Goal: Task Accomplishment & Management: Manage account settings

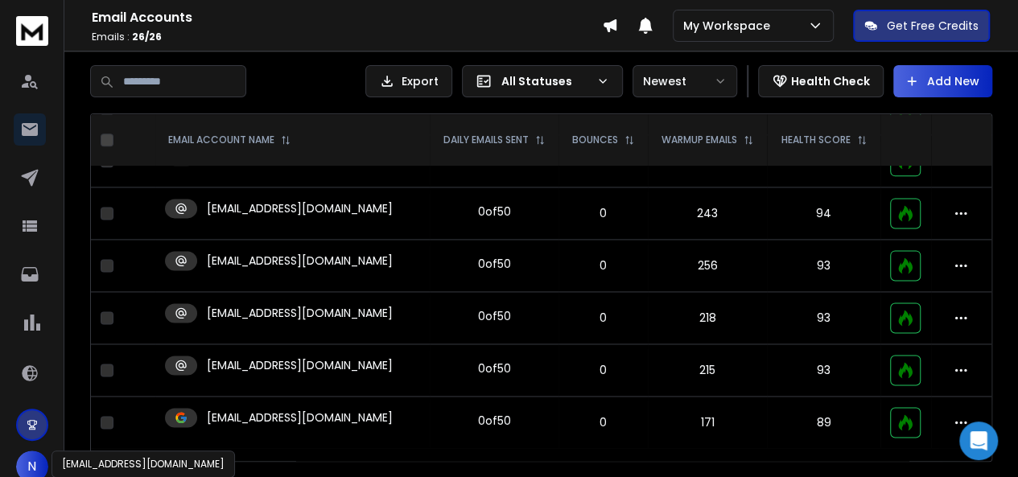
scroll to position [3, 0]
click at [27, 464] on span "N" at bounding box center [32, 467] width 32 height 32
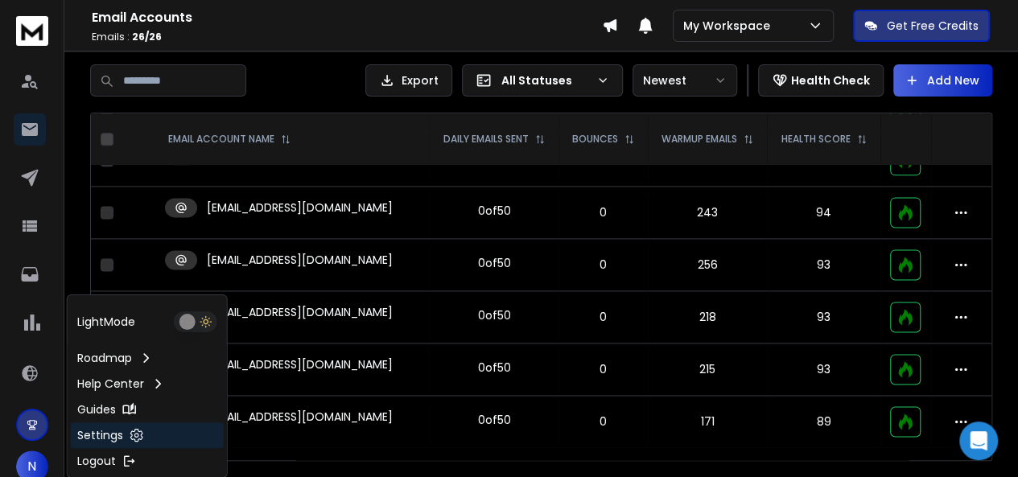
click at [109, 428] on p "Settings" at bounding box center [100, 435] width 46 height 16
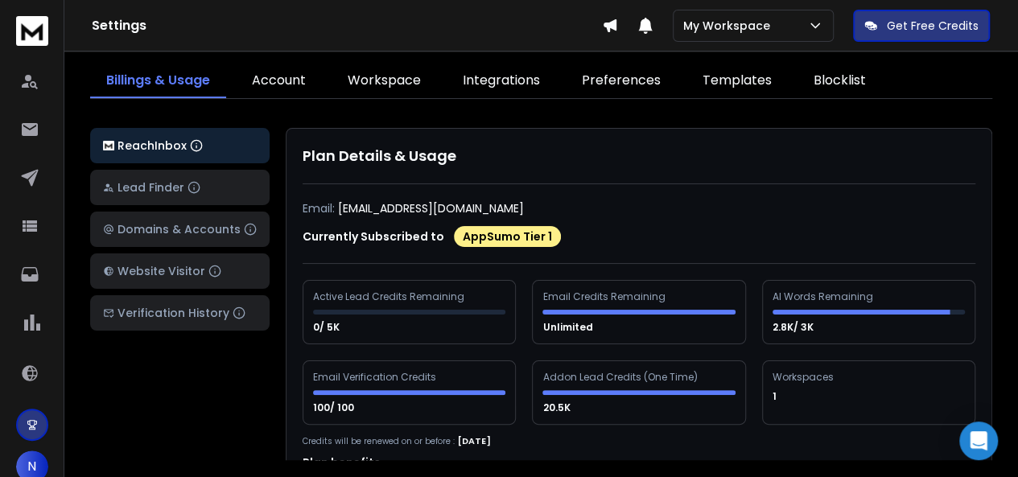
click at [858, 78] on link "Blocklist" at bounding box center [839, 81] width 84 height 34
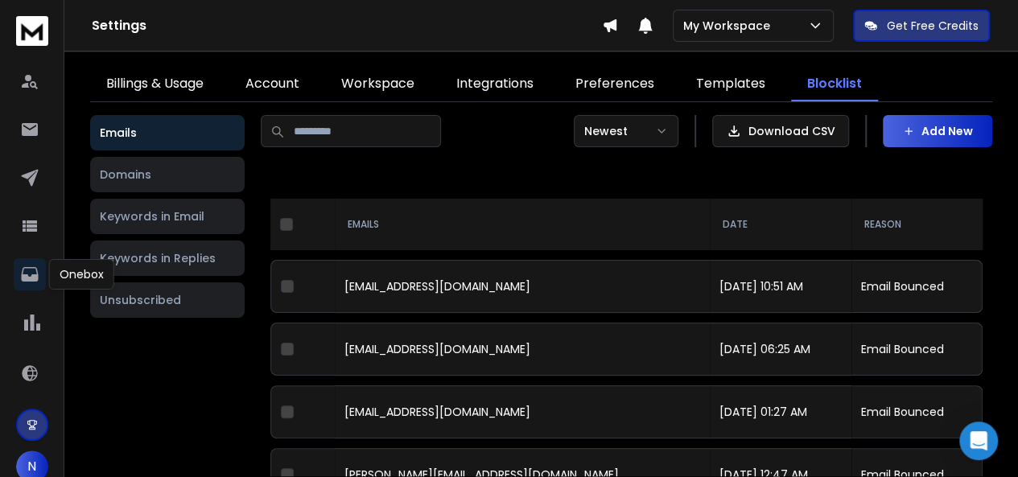
click at [36, 278] on icon at bounding box center [29, 274] width 17 height 14
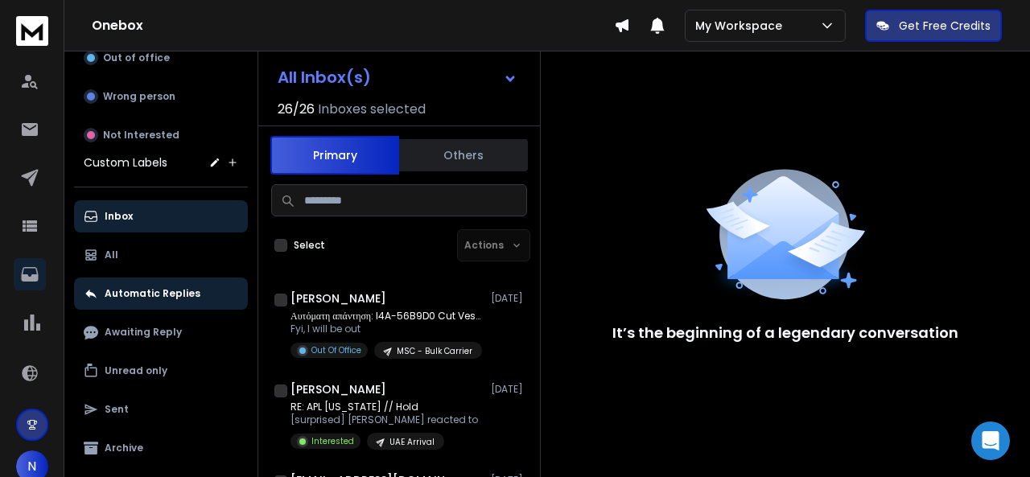
scroll to position [409, 0]
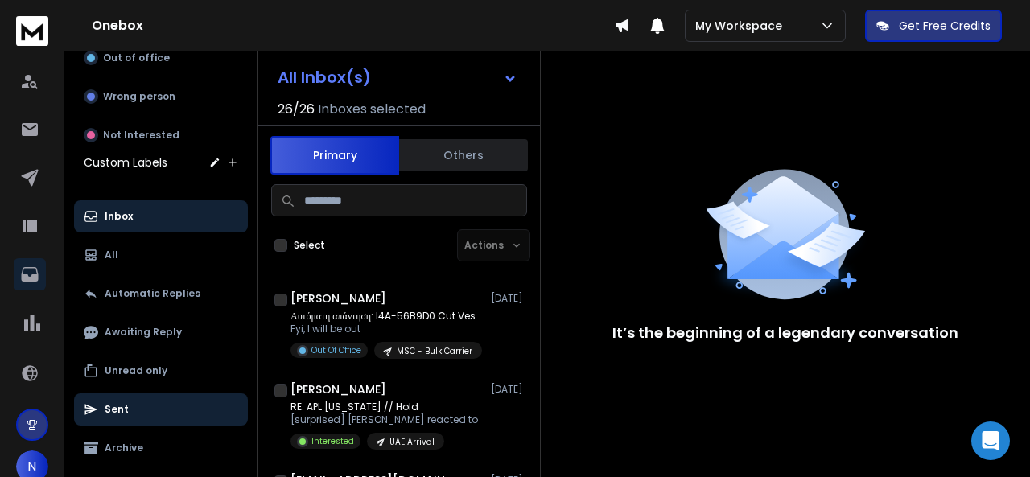
click at [129, 403] on button "Sent" at bounding box center [161, 409] width 174 height 32
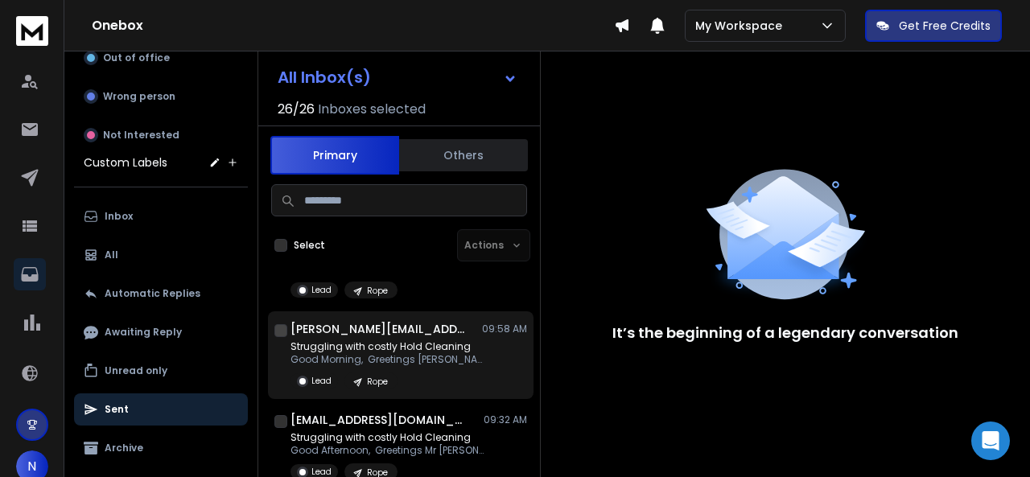
scroll to position [161, 0]
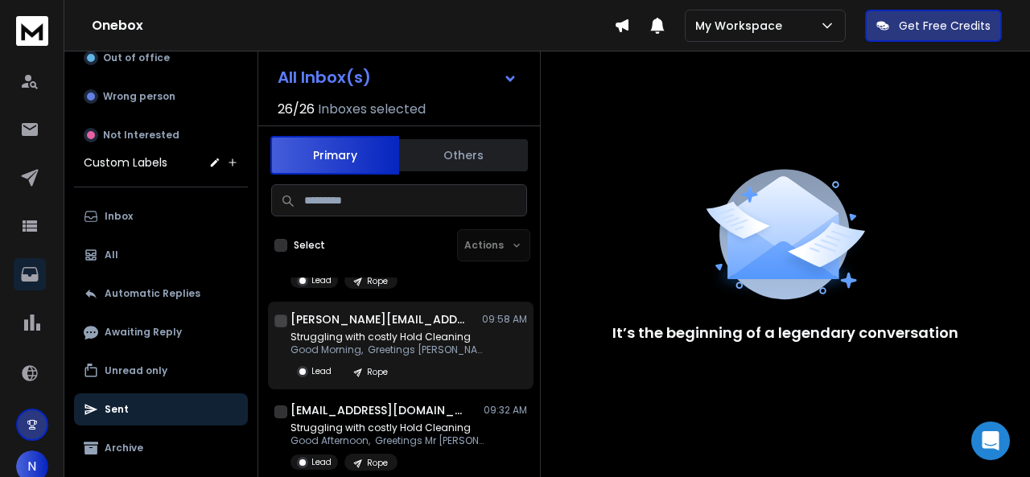
click at [434, 348] on p "Good Morning, Greetings [PERSON_NAME]," at bounding box center [386, 350] width 193 height 13
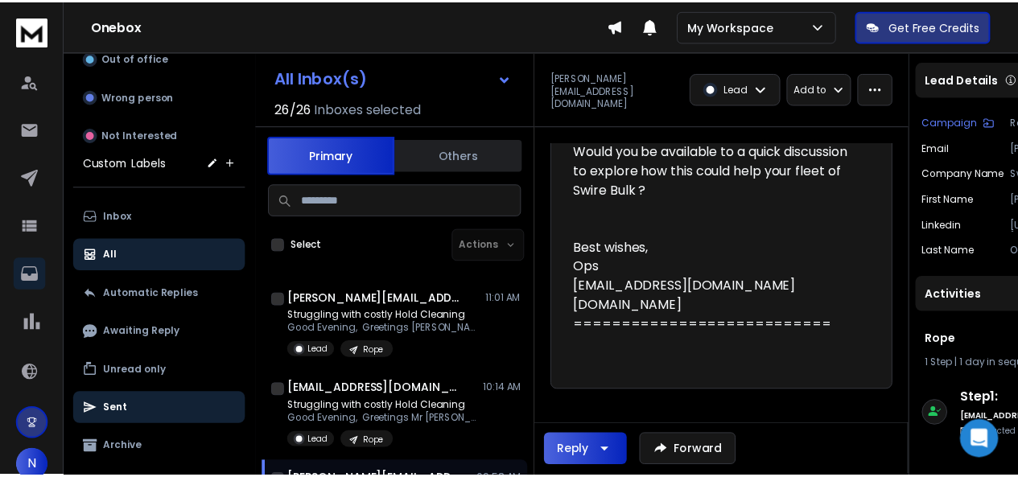
scroll to position [87, 0]
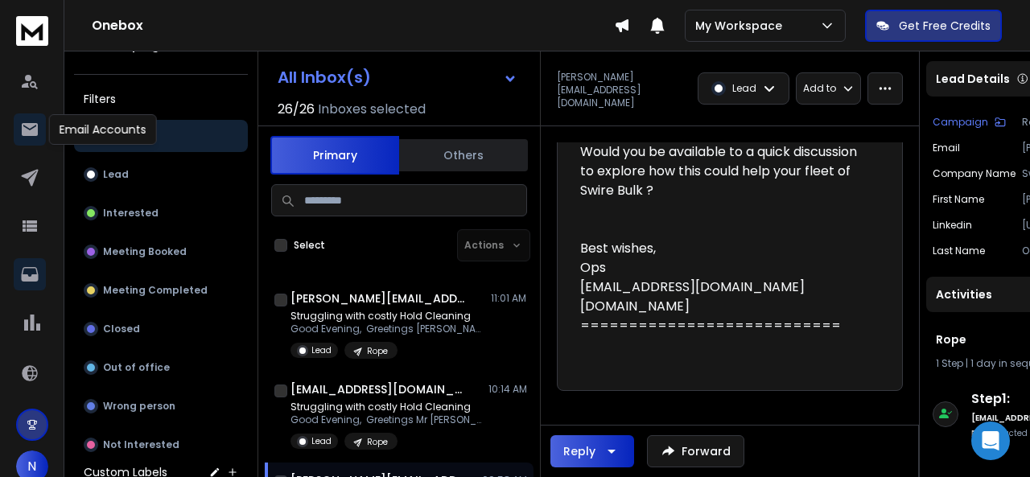
click at [34, 134] on icon at bounding box center [30, 129] width 16 height 13
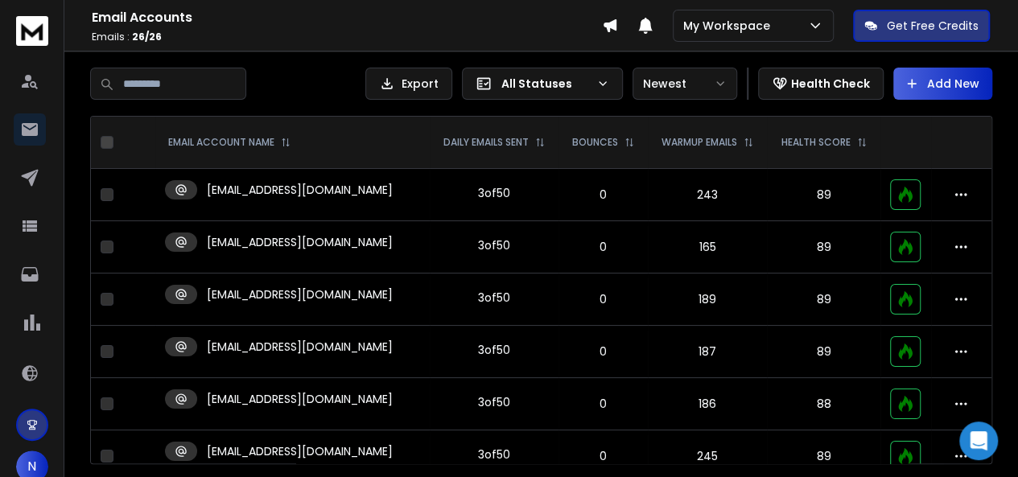
click at [172, 70] on input at bounding box center [168, 84] width 156 height 32
type input "*****"
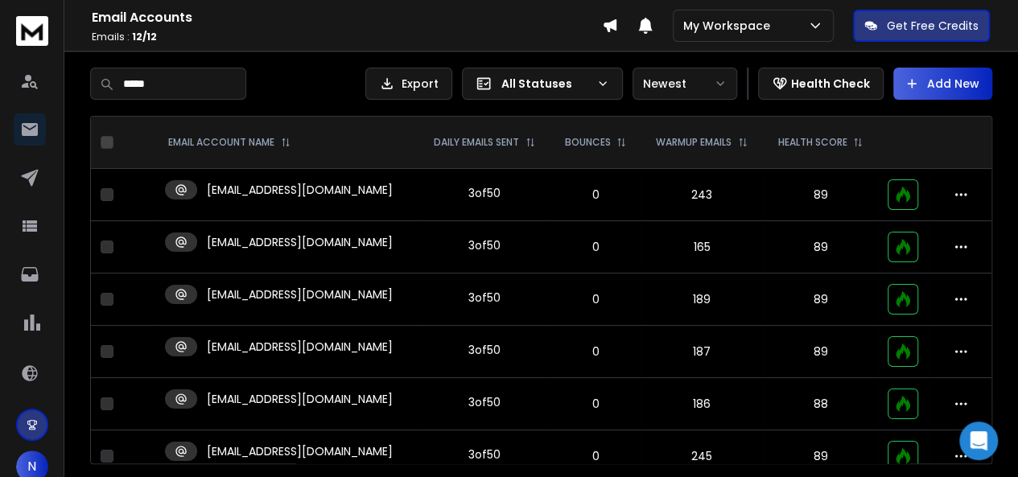
click at [101, 138] on button "button" at bounding box center [107, 142] width 13 height 13
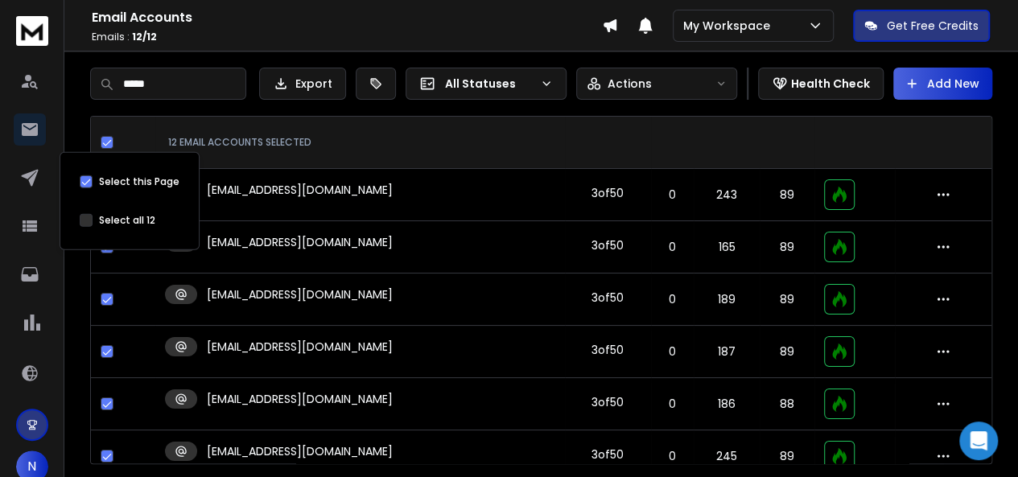
click at [101, 138] on button "Select this Page" at bounding box center [107, 142] width 13 height 13
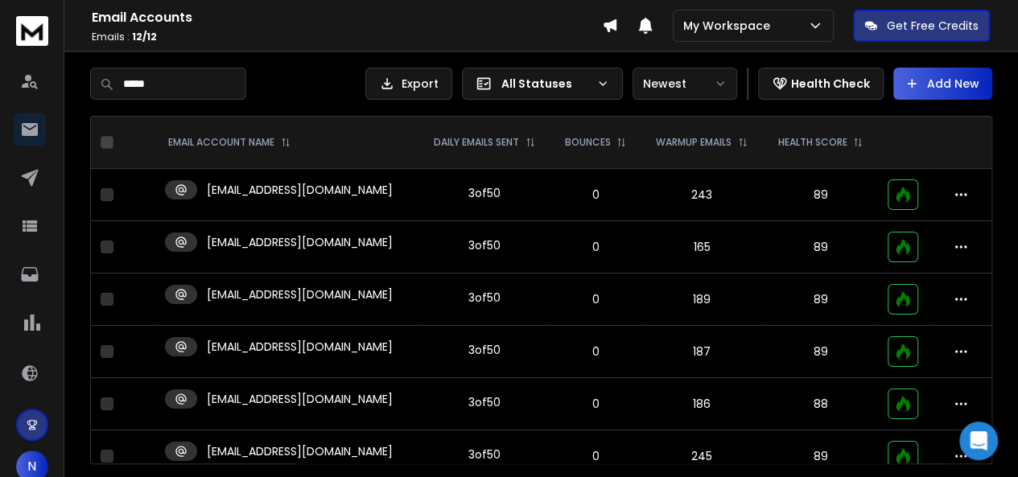
click at [101, 137] on button "button" at bounding box center [107, 142] width 13 height 13
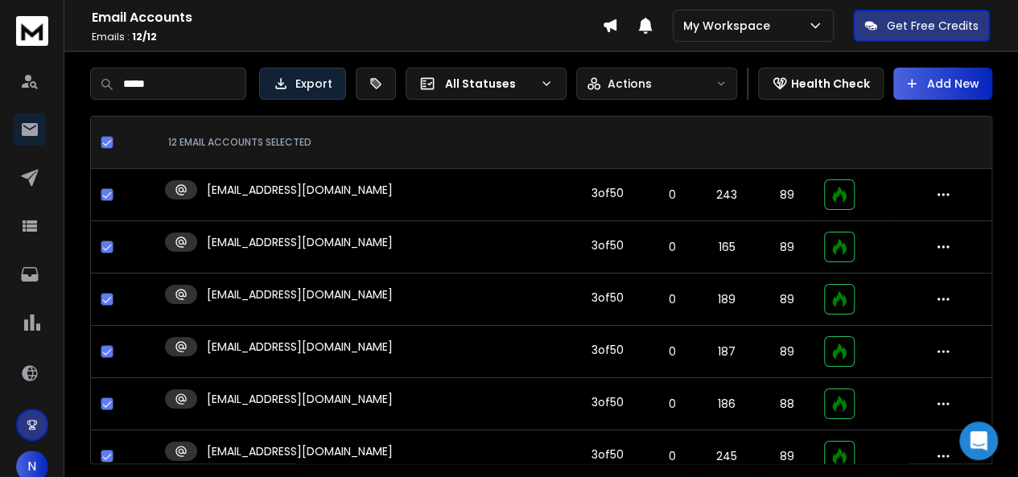
click at [323, 88] on button "Export" at bounding box center [302, 84] width 87 height 32
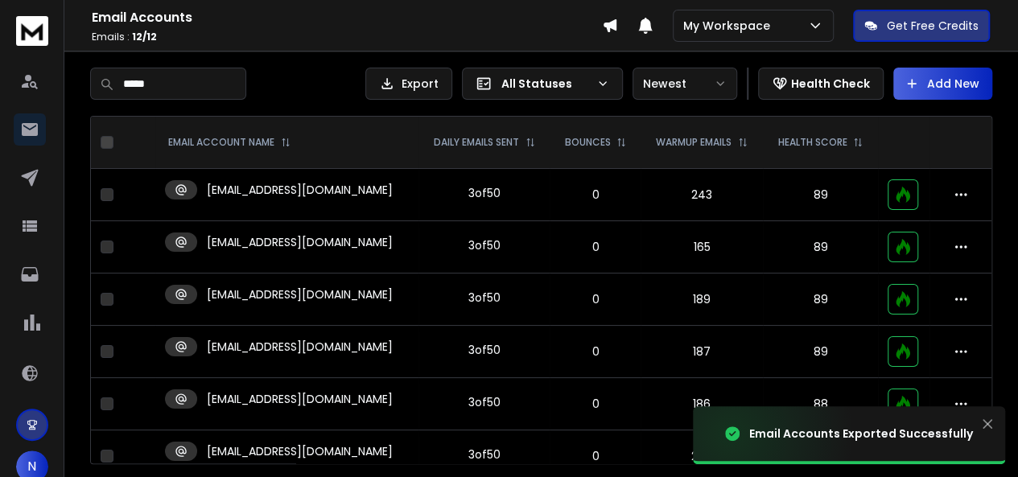
click at [863, 440] on div "Email Accounts Exported Successfully" at bounding box center [861, 434] width 224 height 16
click at [928, 78] on button "Add New" at bounding box center [942, 84] width 99 height 32
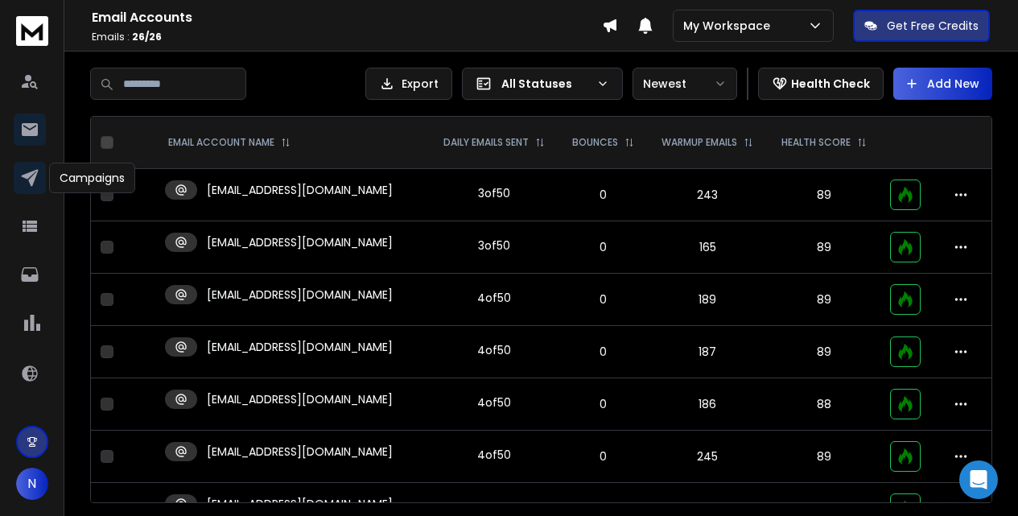
click at [35, 183] on icon at bounding box center [29, 177] width 19 height 19
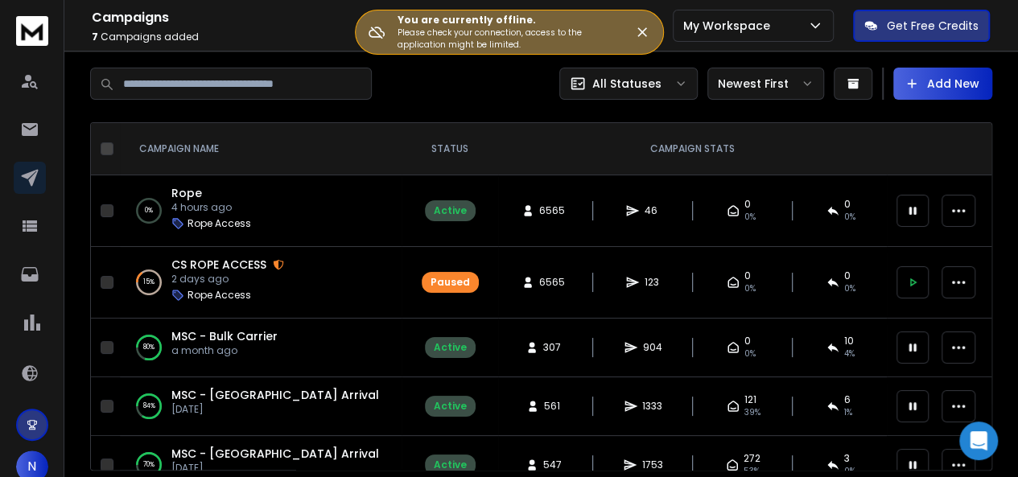
click at [637, 31] on icon at bounding box center [642, 32] width 16 height 16
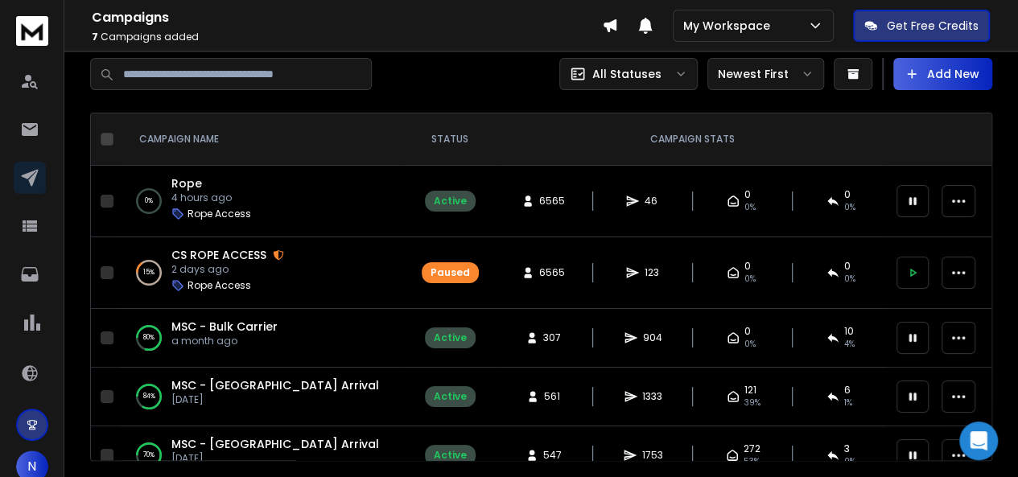
click at [108, 275] on button "button" at bounding box center [107, 272] width 13 height 13
click at [950, 265] on icon "button" at bounding box center [958, 273] width 16 height 16
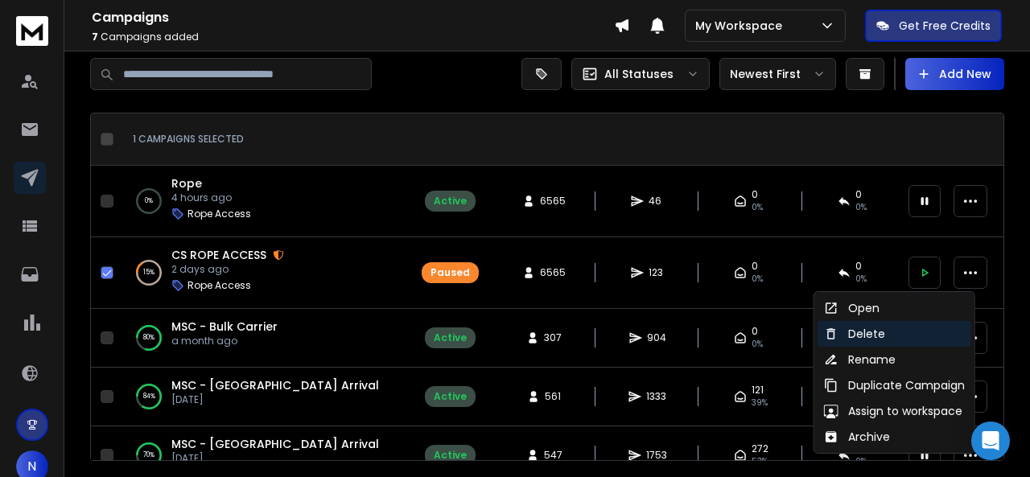
click at [869, 337] on div "Delete" at bounding box center [854, 334] width 61 height 16
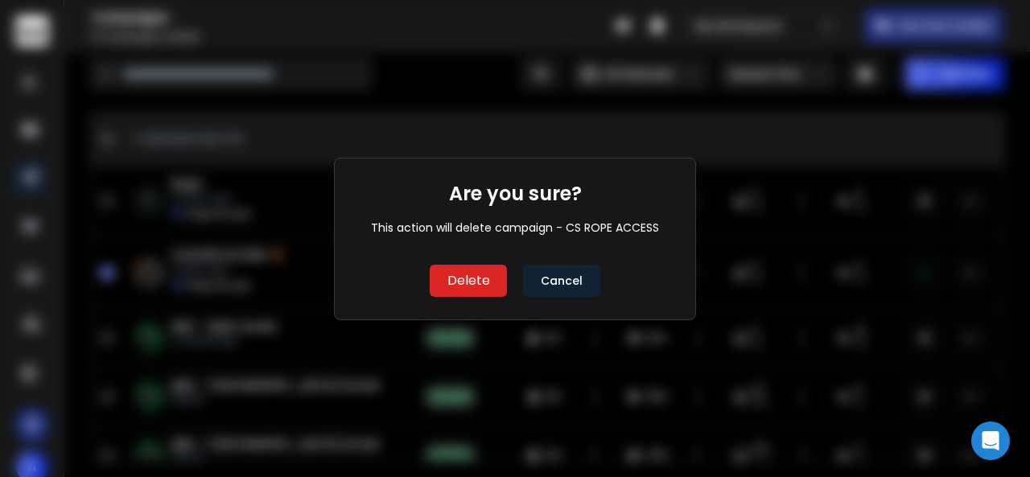
click at [550, 274] on button "Cancel" at bounding box center [561, 281] width 77 height 32
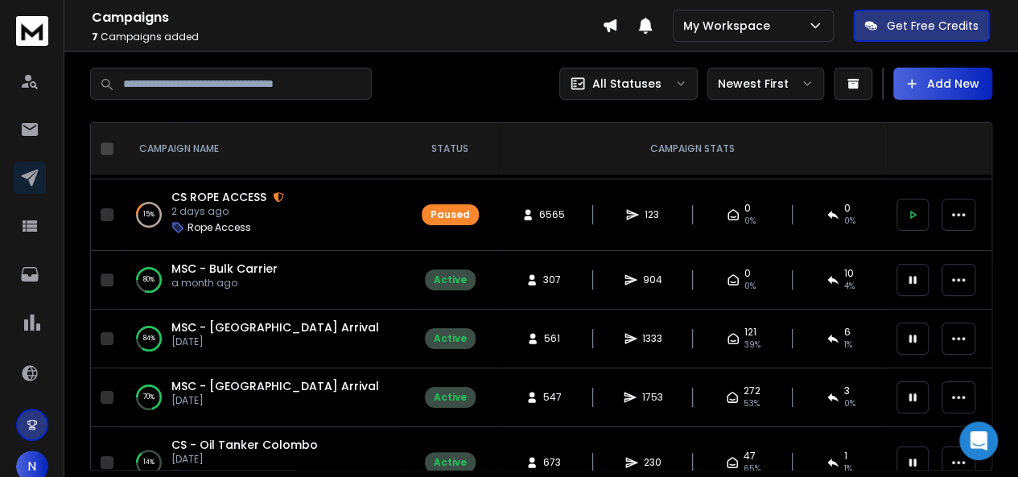
scroll to position [161, 0]
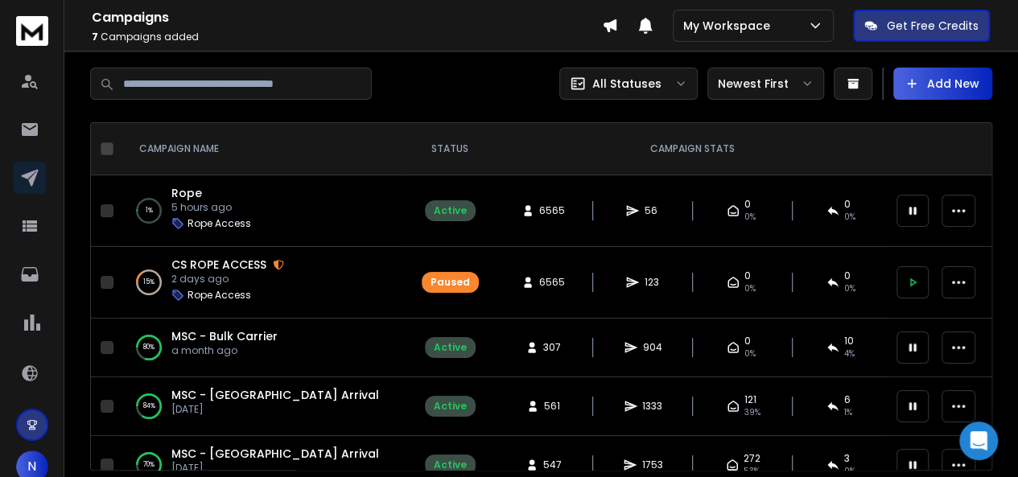
click at [278, 220] on div "1 % Rope 5 hours ago Rope Access" at bounding box center [260, 210] width 249 height 51
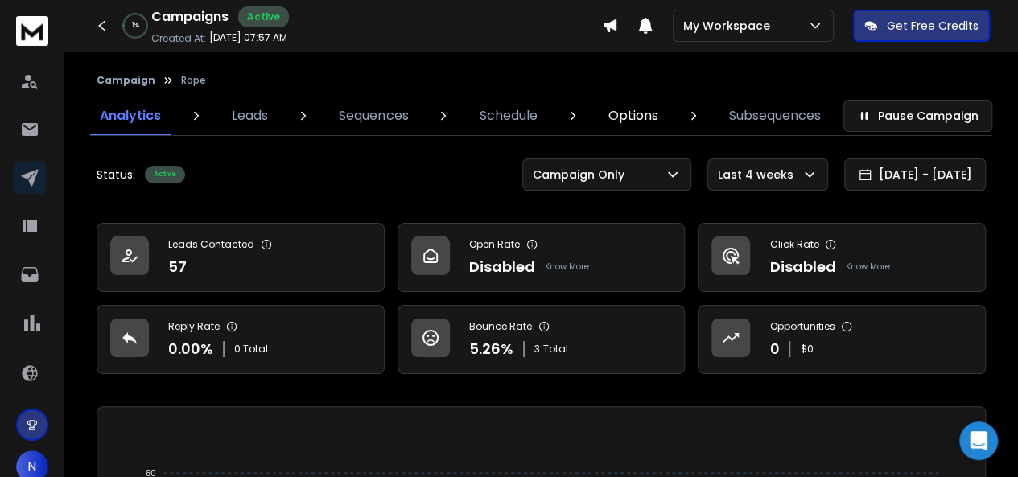
click at [644, 113] on p "Options" at bounding box center [633, 115] width 50 height 19
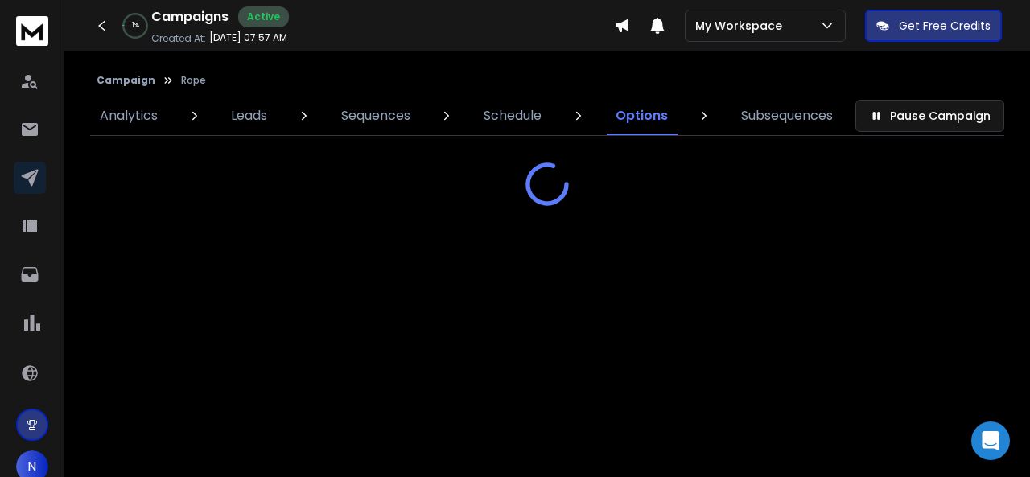
select select "*"
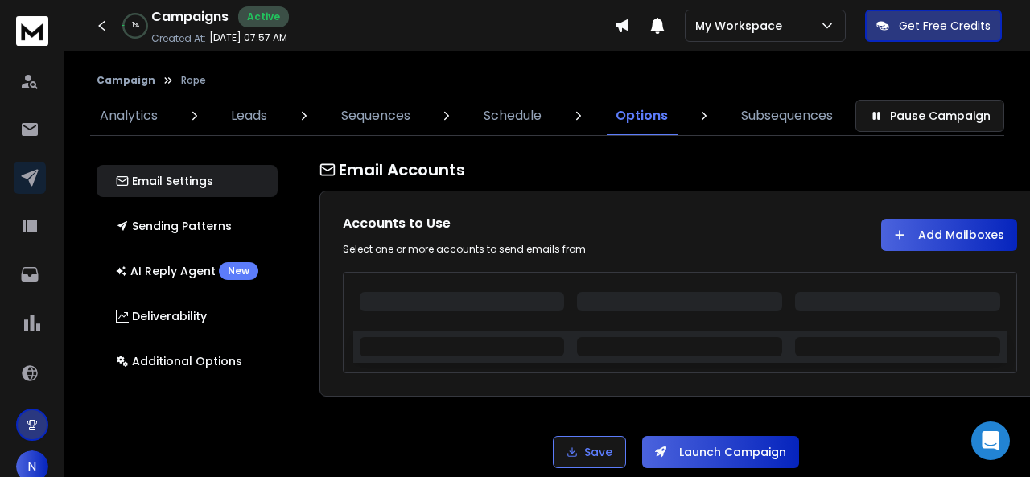
click at [936, 231] on button "Add Mailboxes" at bounding box center [949, 235] width 136 height 32
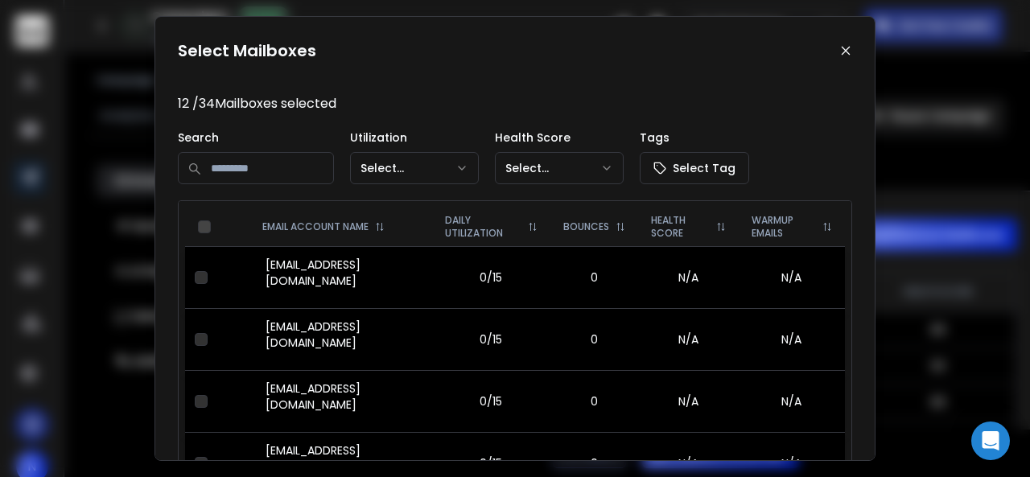
click at [593, 168] on button "Select..." at bounding box center [559, 168] width 129 height 32
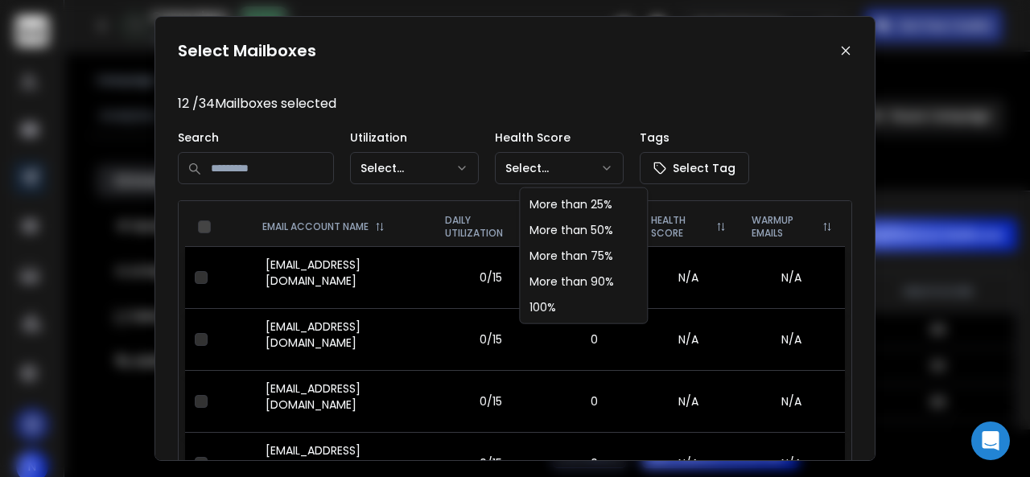
click at [642, 86] on div "Select Mailboxes" at bounding box center [515, 66] width 674 height 55
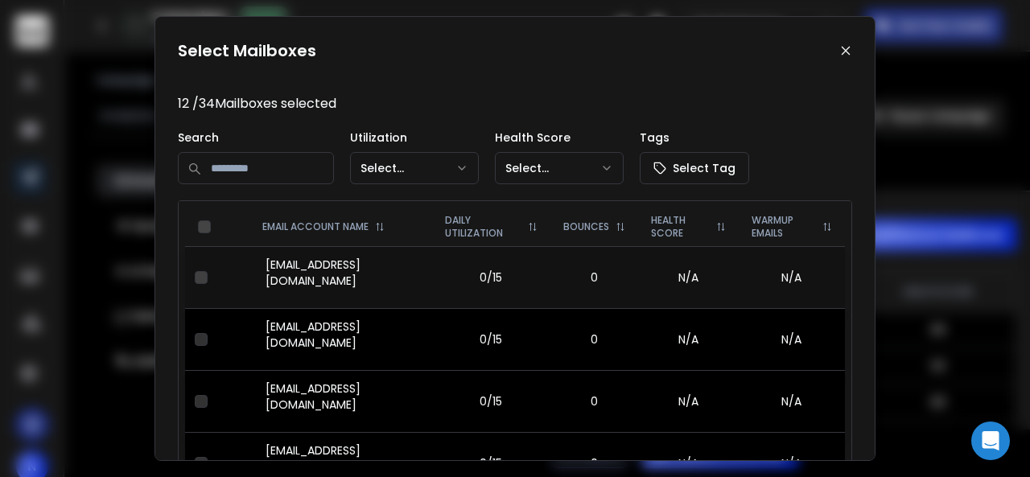
click at [203, 271] on button "button" at bounding box center [201, 277] width 13 height 13
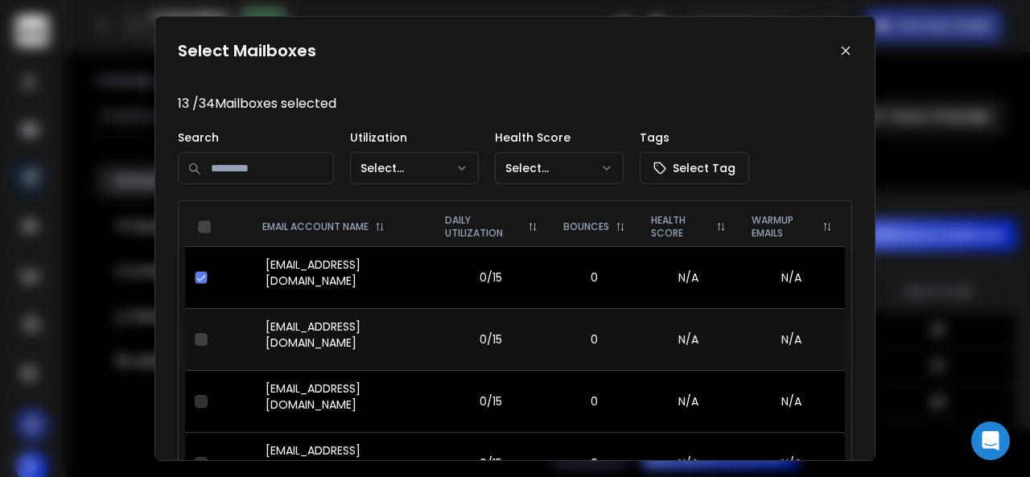
click at [202, 333] on button "button" at bounding box center [201, 339] width 13 height 13
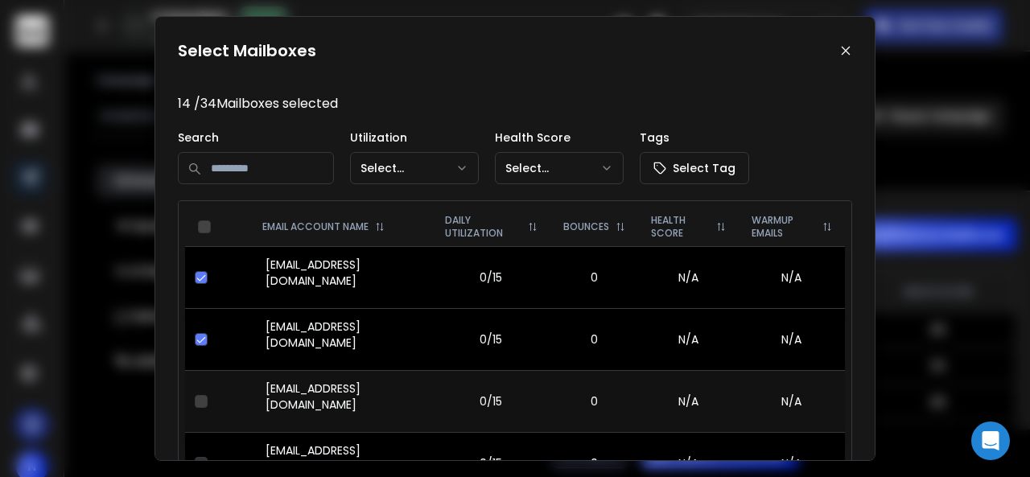
click at [197, 370] on td at bounding box center [217, 401] width 64 height 62
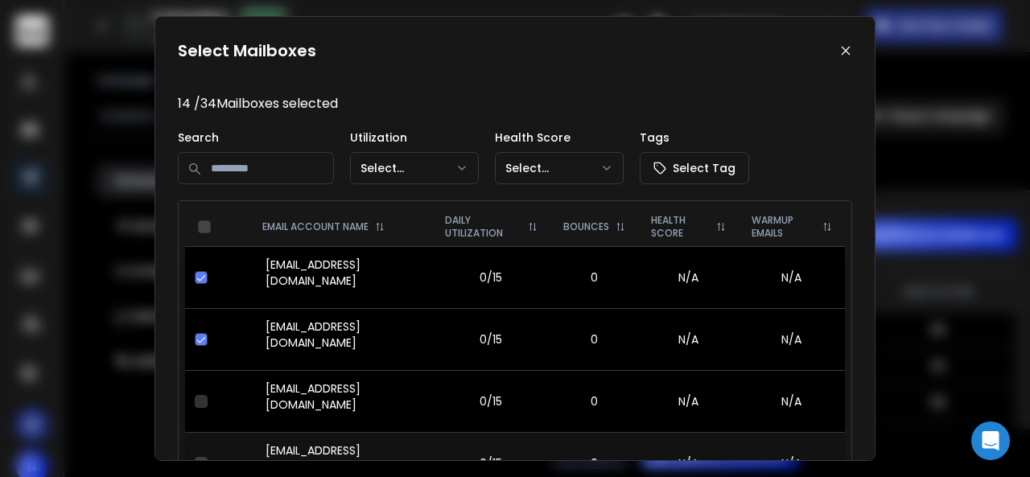
click at [201, 457] on button "button" at bounding box center [201, 463] width 13 height 13
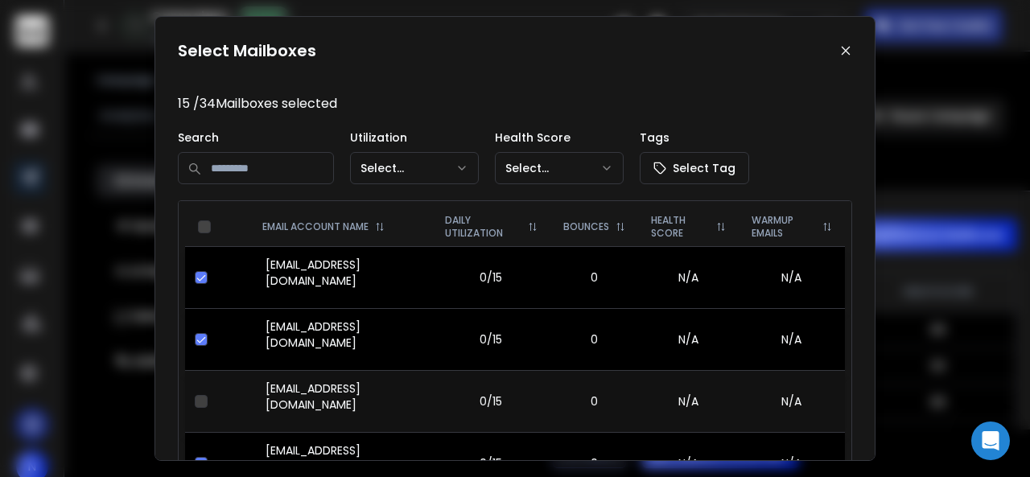
scroll to position [80, 0]
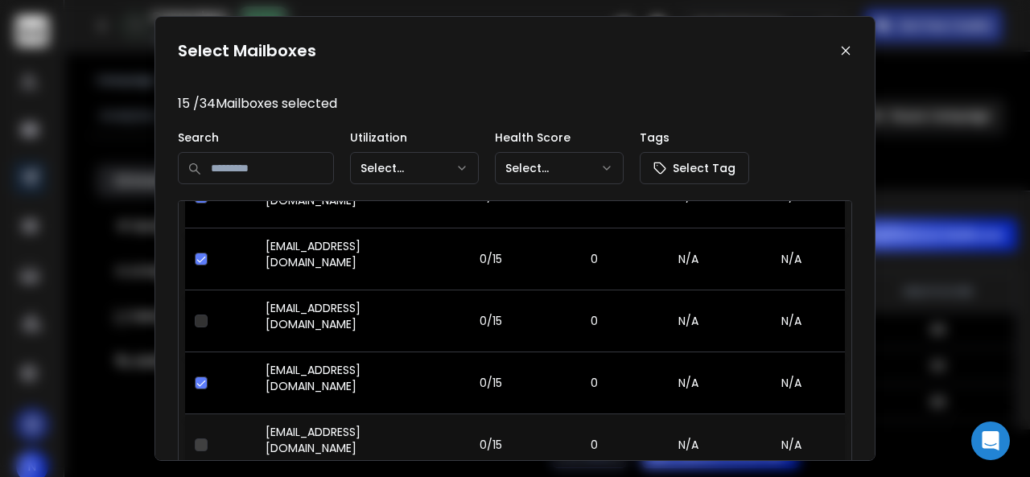
click at [195, 438] on button "button" at bounding box center [201, 444] width 13 height 13
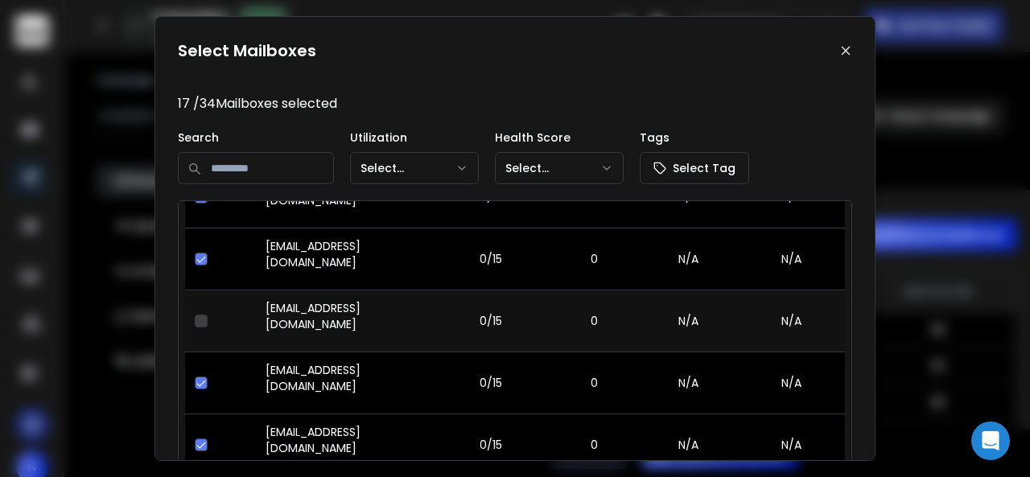
click at [201, 315] on button "button" at bounding box center [201, 321] width 13 height 13
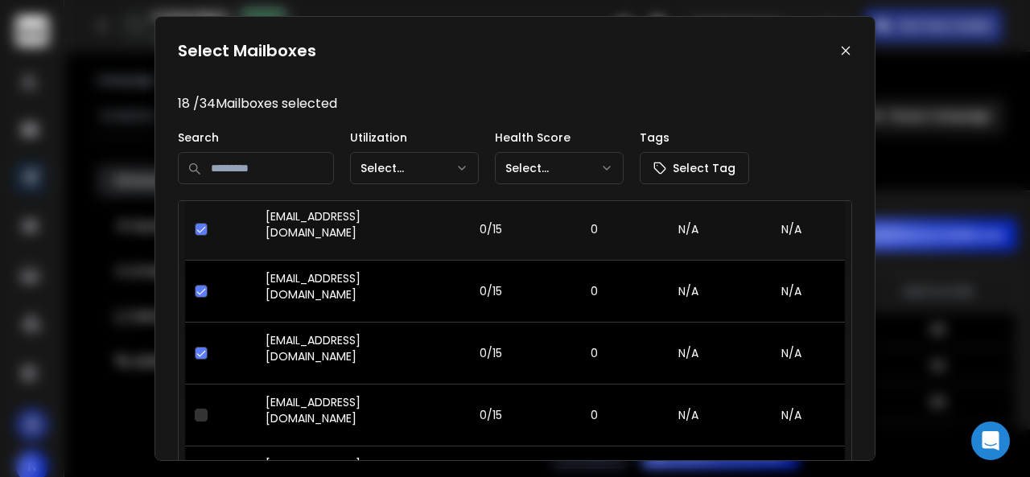
scroll to position [241, 0]
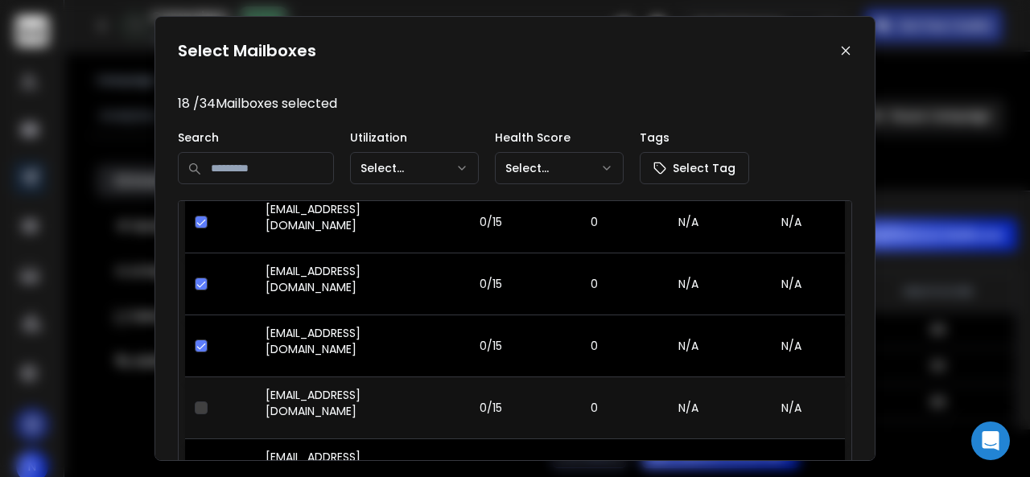
click at [200, 401] on button "button" at bounding box center [201, 407] width 13 height 13
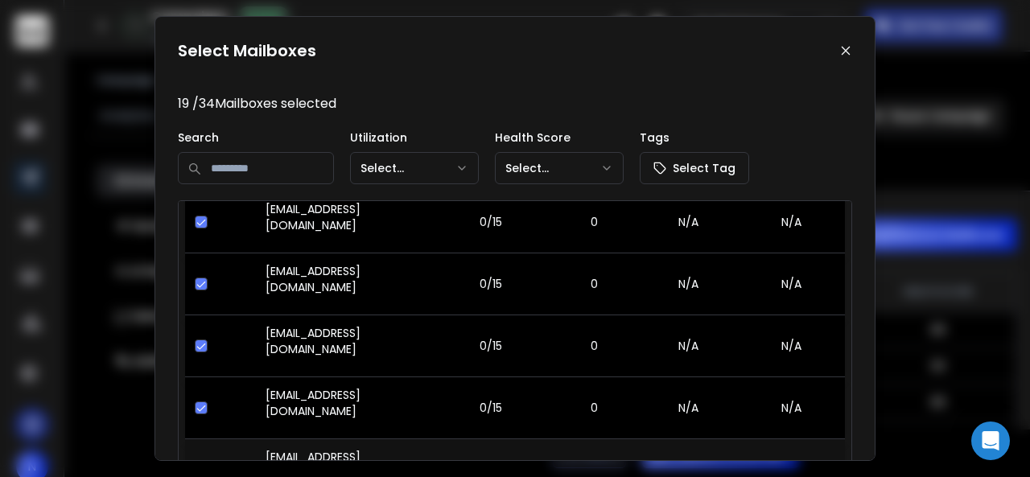
click at [199, 463] on button "button" at bounding box center [201, 469] width 13 height 13
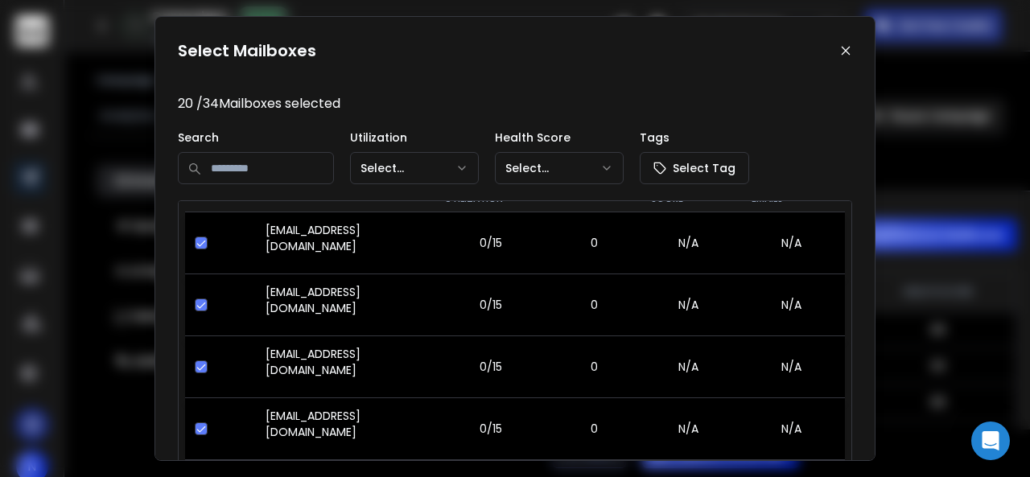
scroll to position [0, 0]
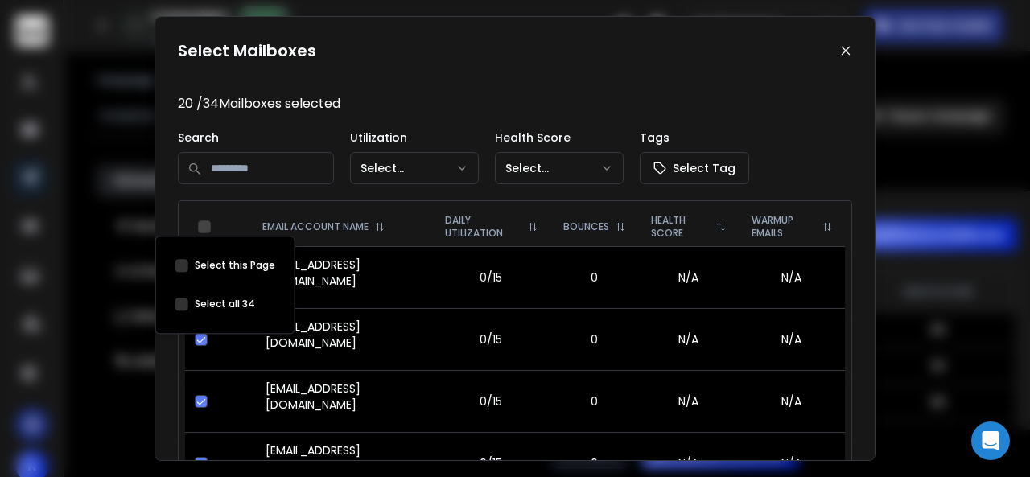
click at [178, 305] on button "Select this Page" at bounding box center [181, 304] width 13 height 13
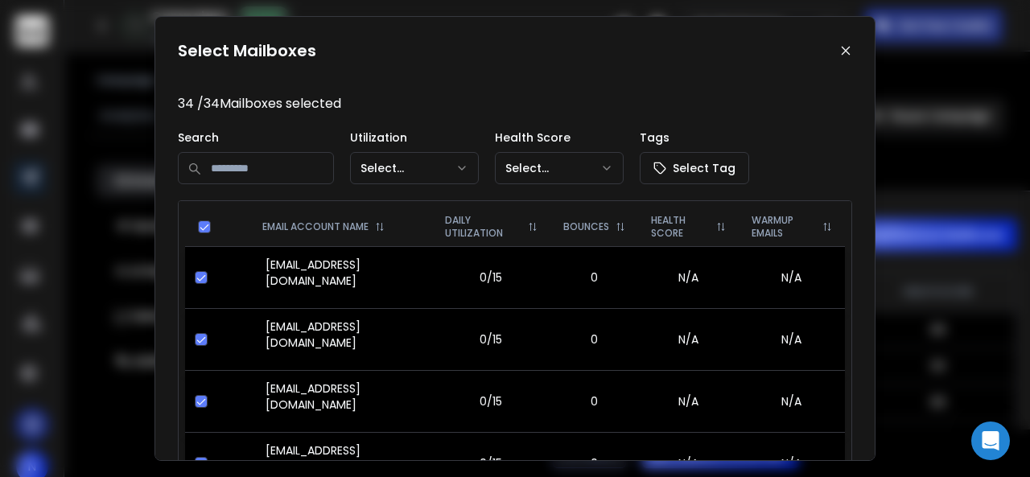
click at [545, 83] on div "Select Mailboxes" at bounding box center [515, 66] width 674 height 55
click at [270, 160] on input at bounding box center [256, 168] width 156 height 32
type input "***"
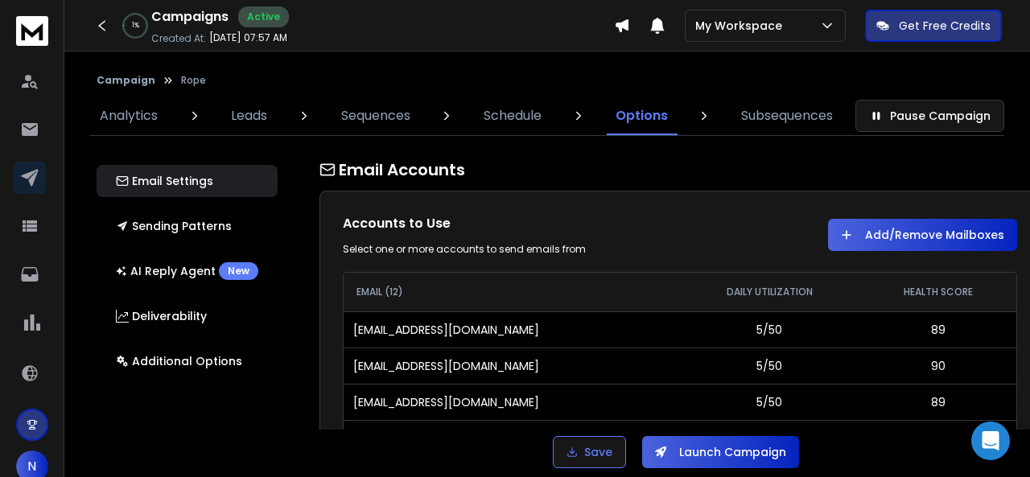
click at [628, 117] on p "Options" at bounding box center [641, 115] width 52 height 19
click at [901, 228] on button "Add/Remove Mailboxes" at bounding box center [922, 235] width 189 height 32
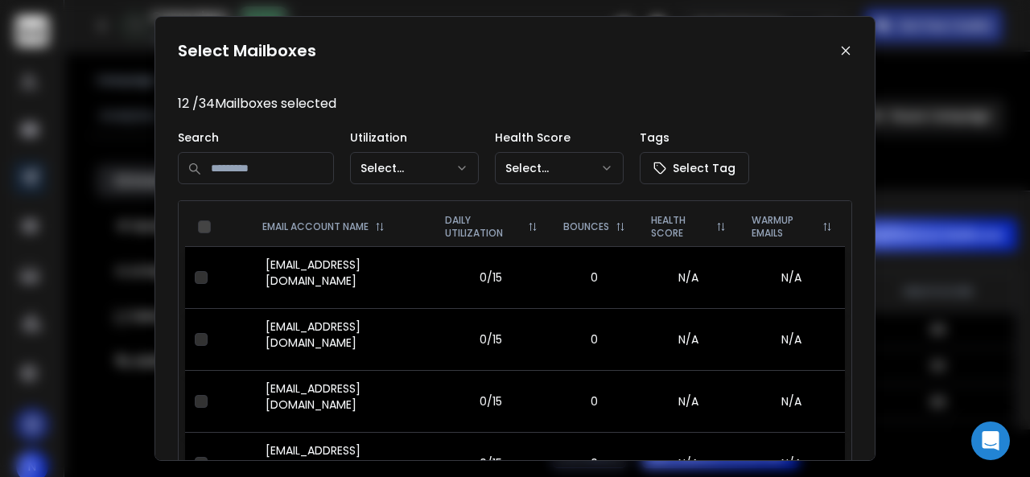
click at [251, 173] on input at bounding box center [256, 168] width 156 height 32
type input "*****"
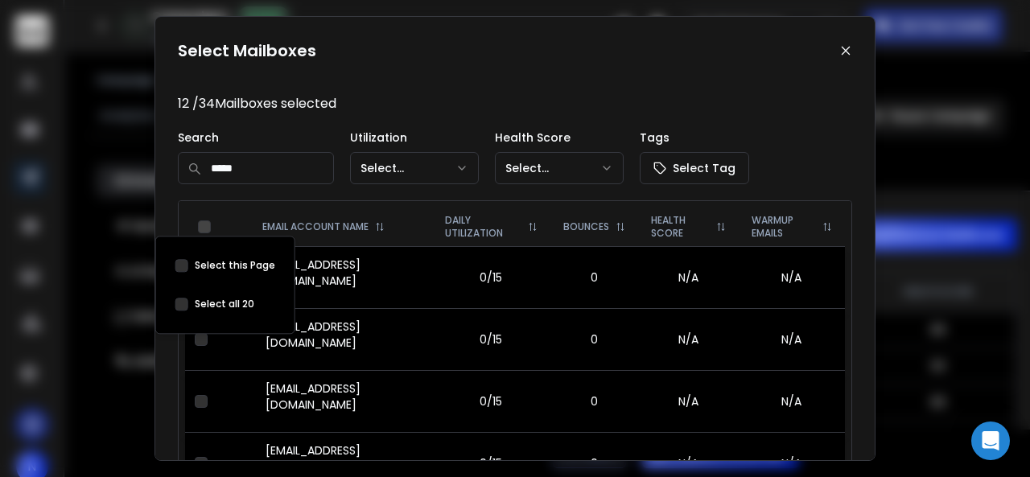
click at [179, 305] on button "Select this Page" at bounding box center [181, 304] width 13 height 13
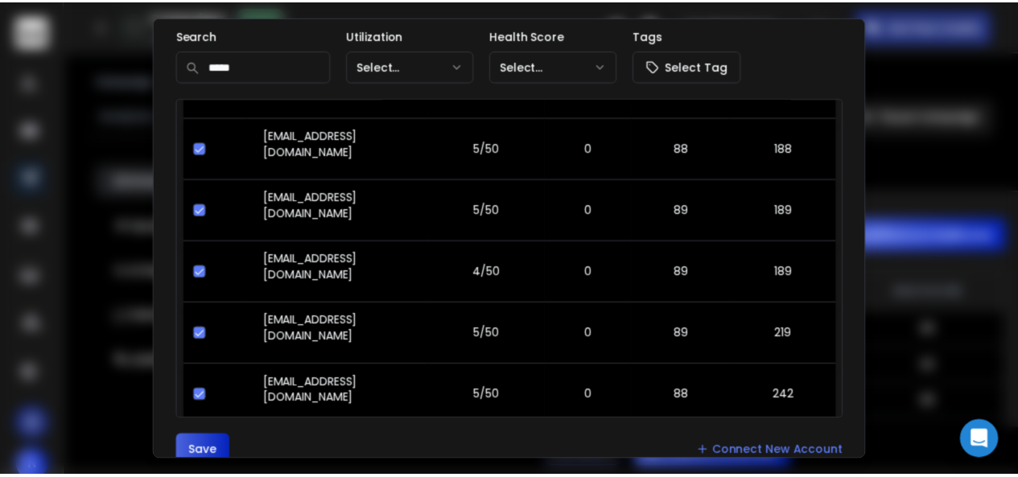
scroll to position [132, 0]
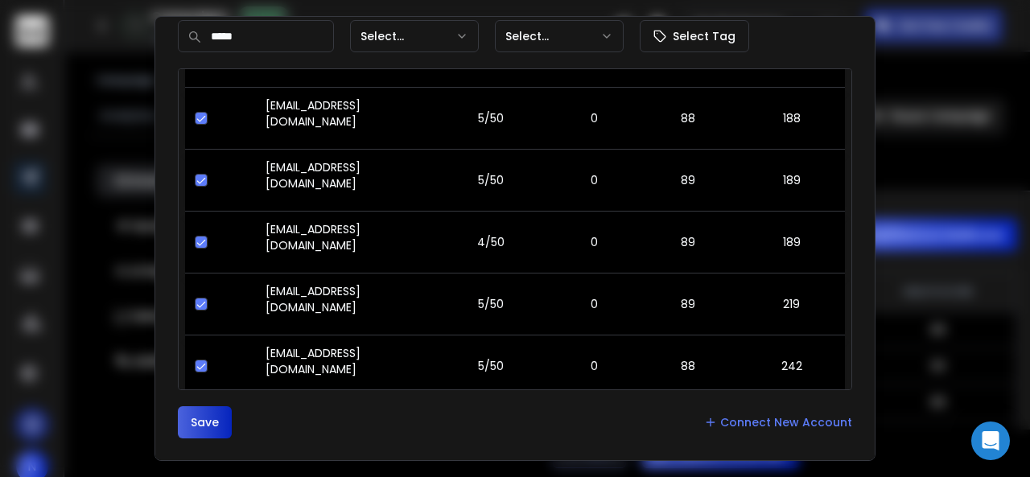
click at [208, 438] on div "Select Mailboxes 20 / 34 Mailboxes selected Search ***** Utilization Select... …" at bounding box center [514, 238] width 721 height 445
click at [200, 424] on button "Save" at bounding box center [205, 422] width 54 height 32
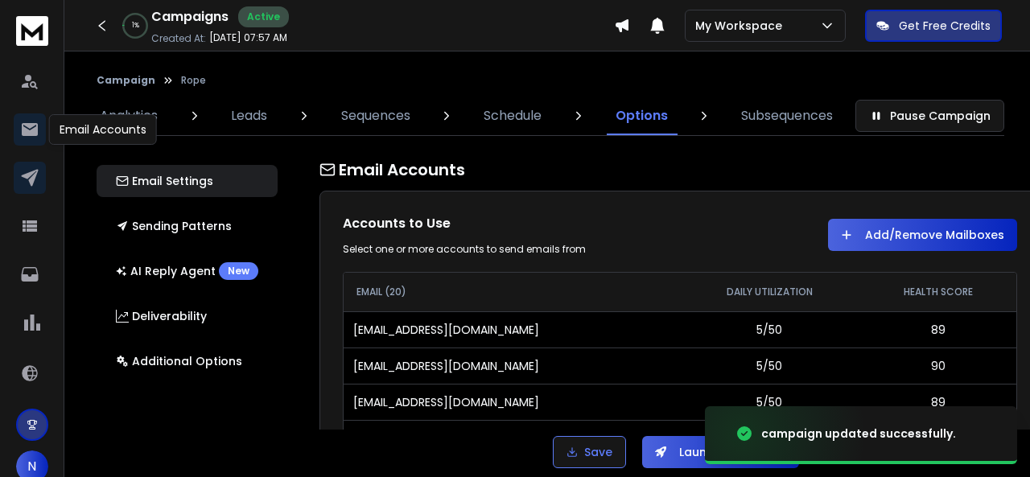
click at [28, 126] on icon at bounding box center [30, 129] width 16 height 13
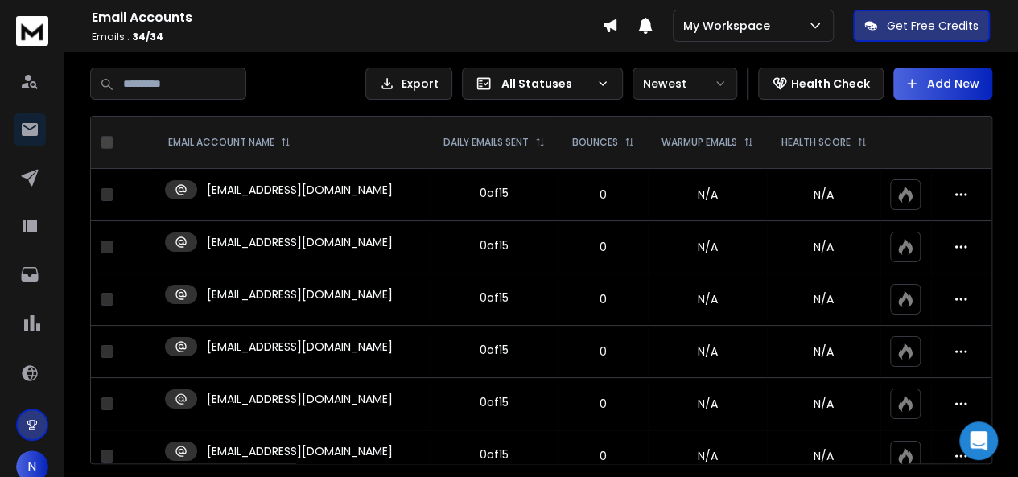
click at [185, 88] on input at bounding box center [168, 84] width 156 height 32
